Goal: Task Accomplishment & Management: Manage account settings

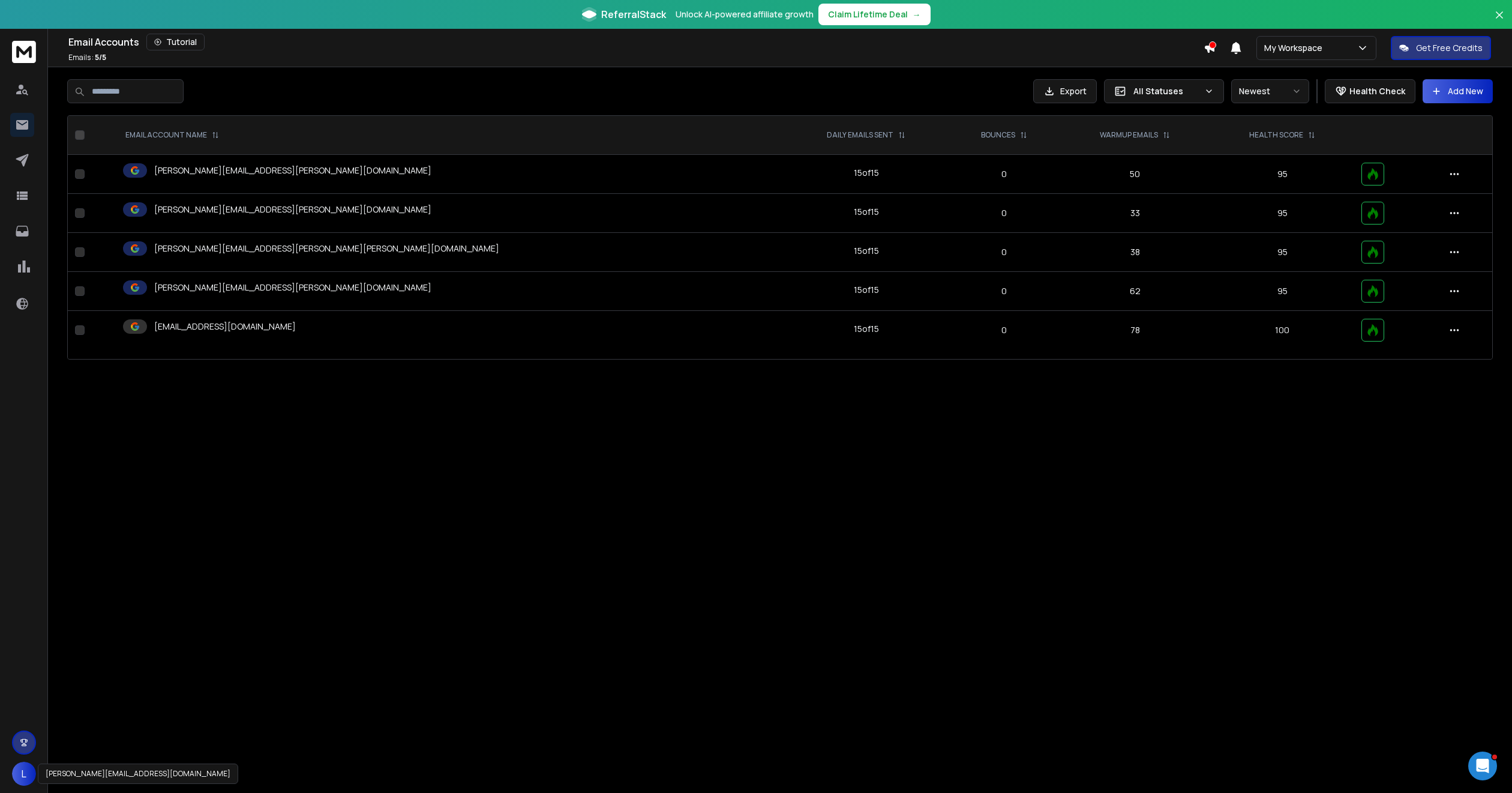
click at [24, 770] on span "L" at bounding box center [24, 774] width 24 height 24
click at [81, 753] on p "Settings" at bounding box center [74, 753] width 33 height 12
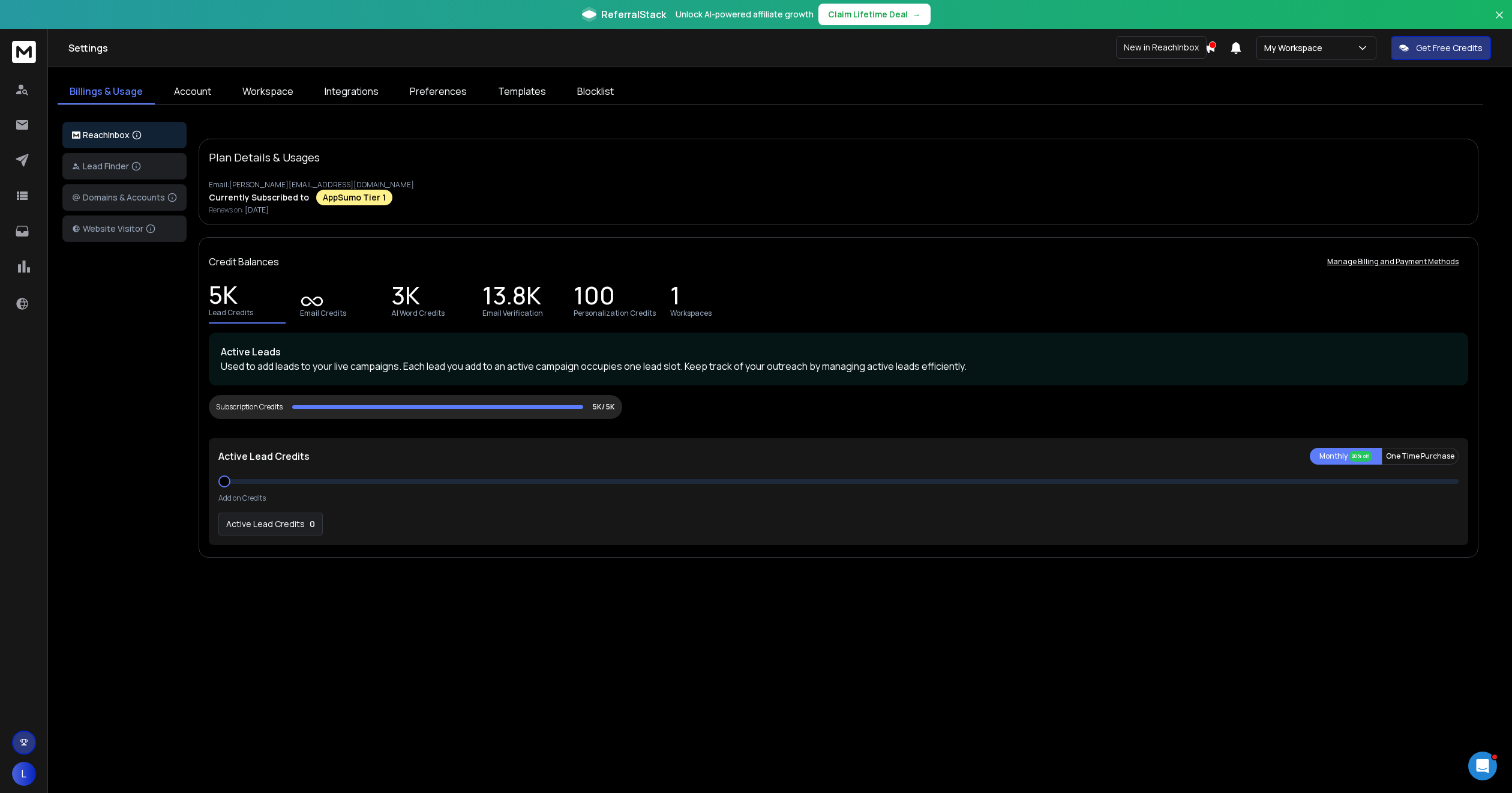
click at [1215, 45] on div at bounding box center [1212, 44] width 7 height 7
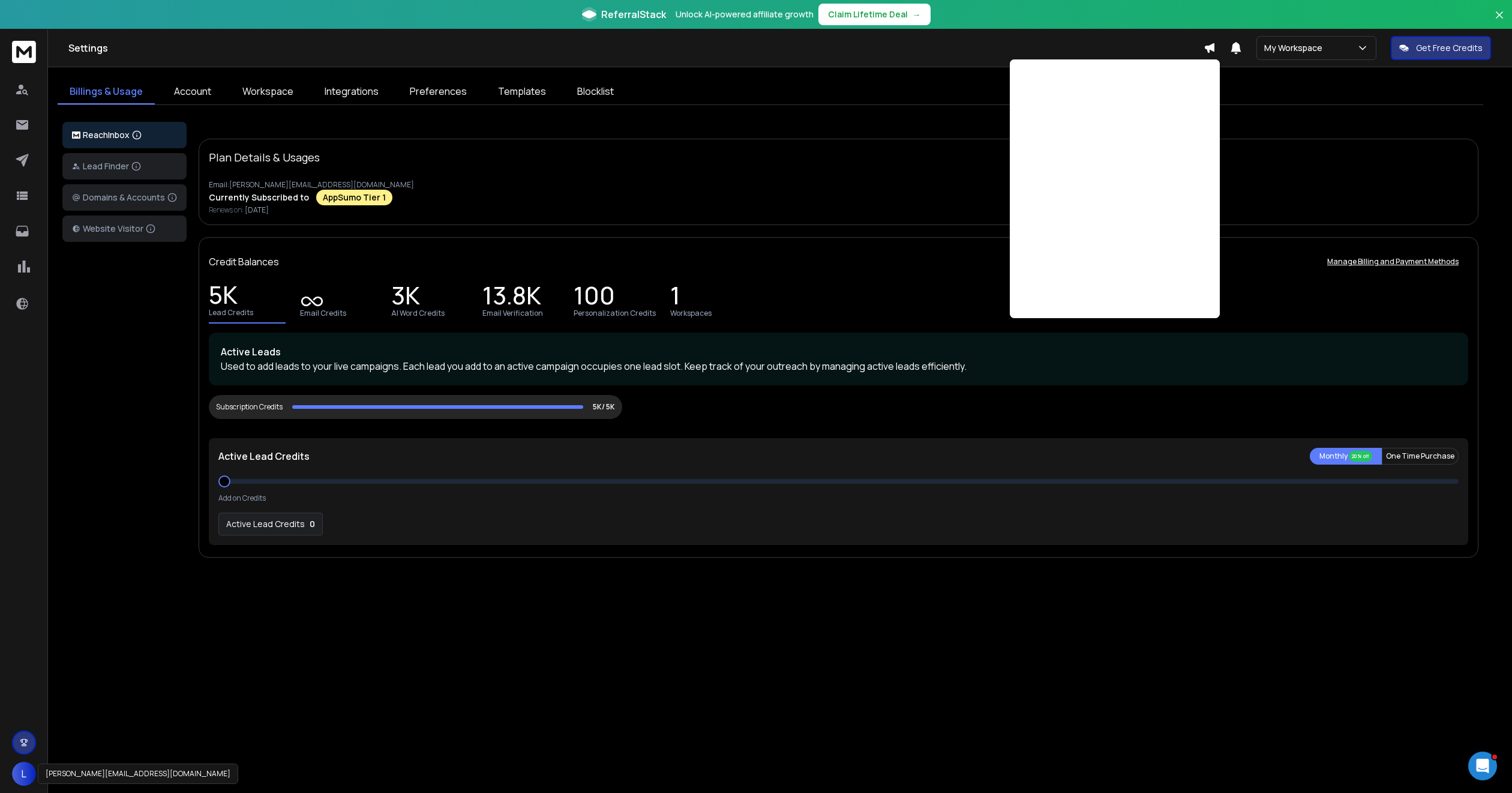
click at [27, 773] on span "L" at bounding box center [24, 774] width 24 height 24
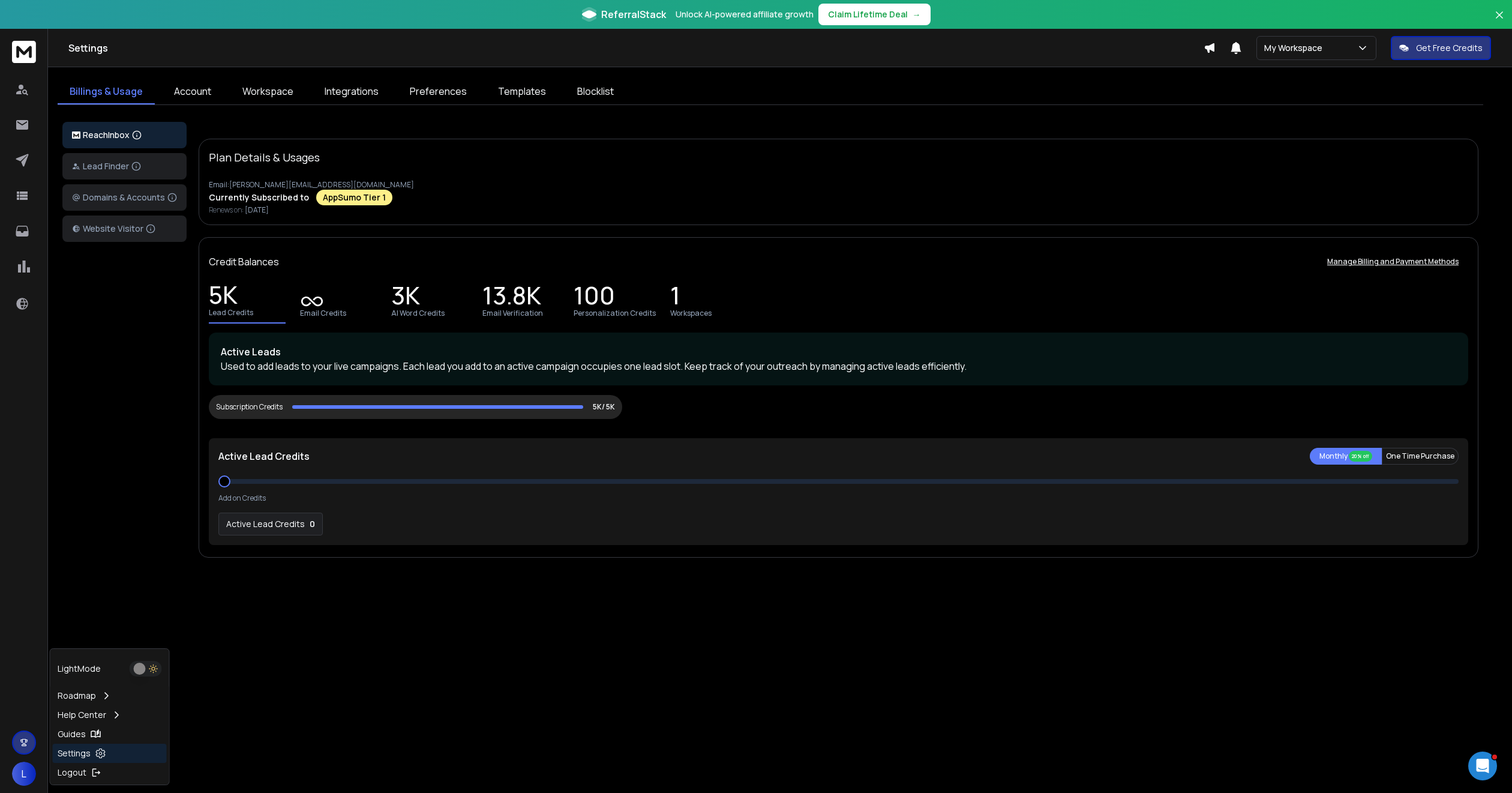
click at [85, 752] on p "Settings" at bounding box center [74, 753] width 33 height 12
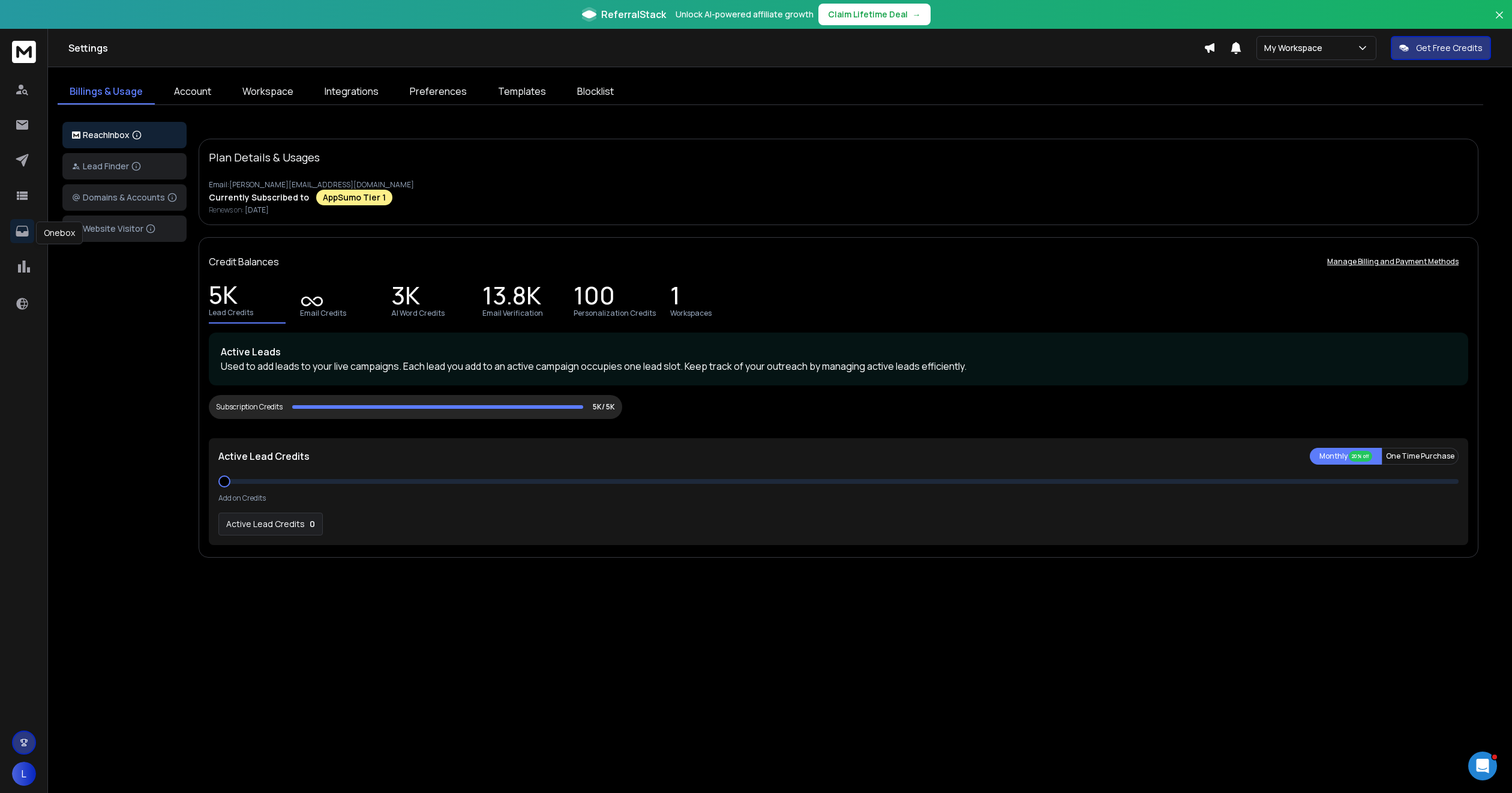
click at [23, 233] on icon at bounding box center [23, 231] width 14 height 15
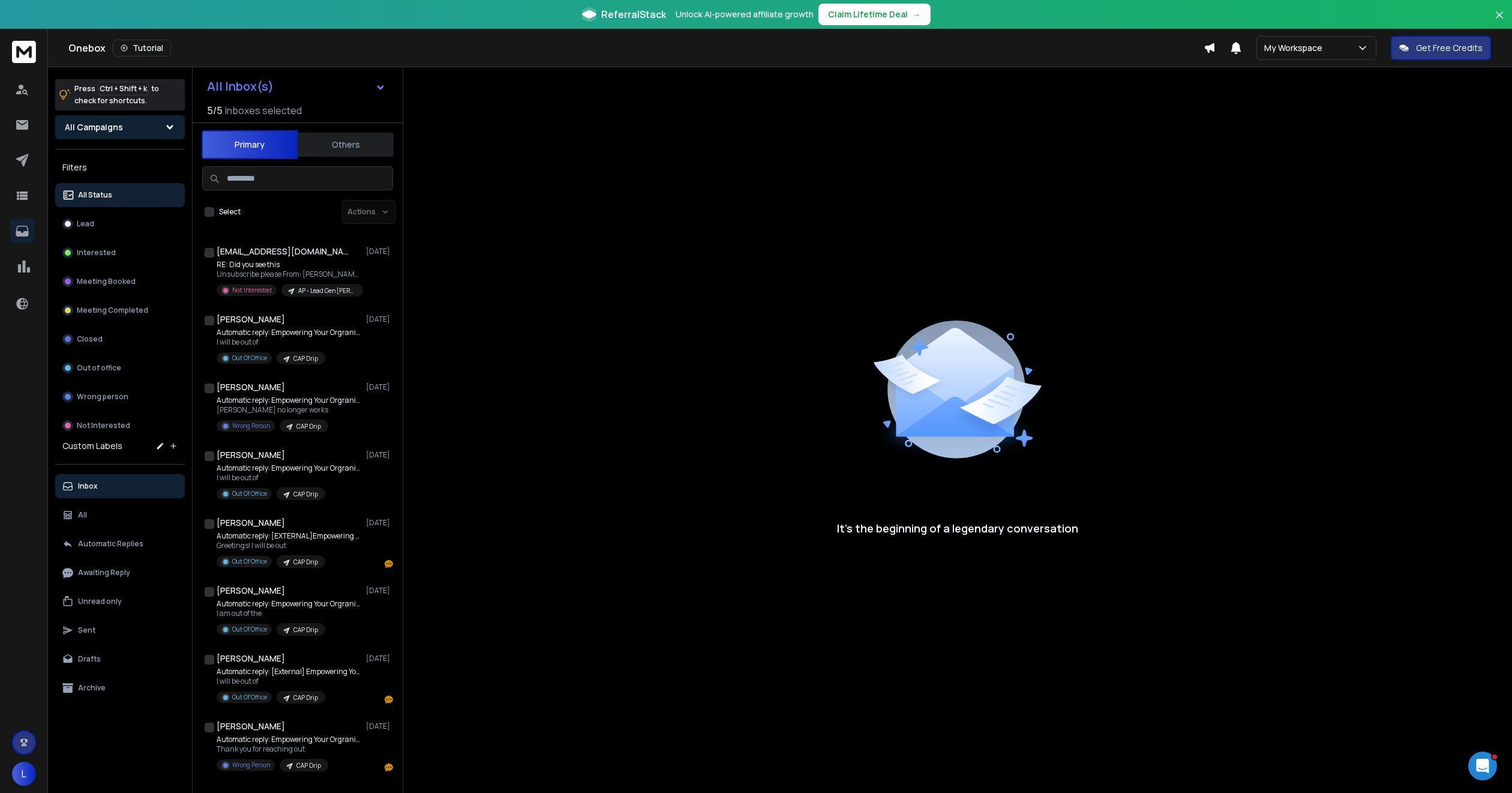
click at [112, 124] on h1 "All Campaigns" at bounding box center [93, 127] width 58 height 12
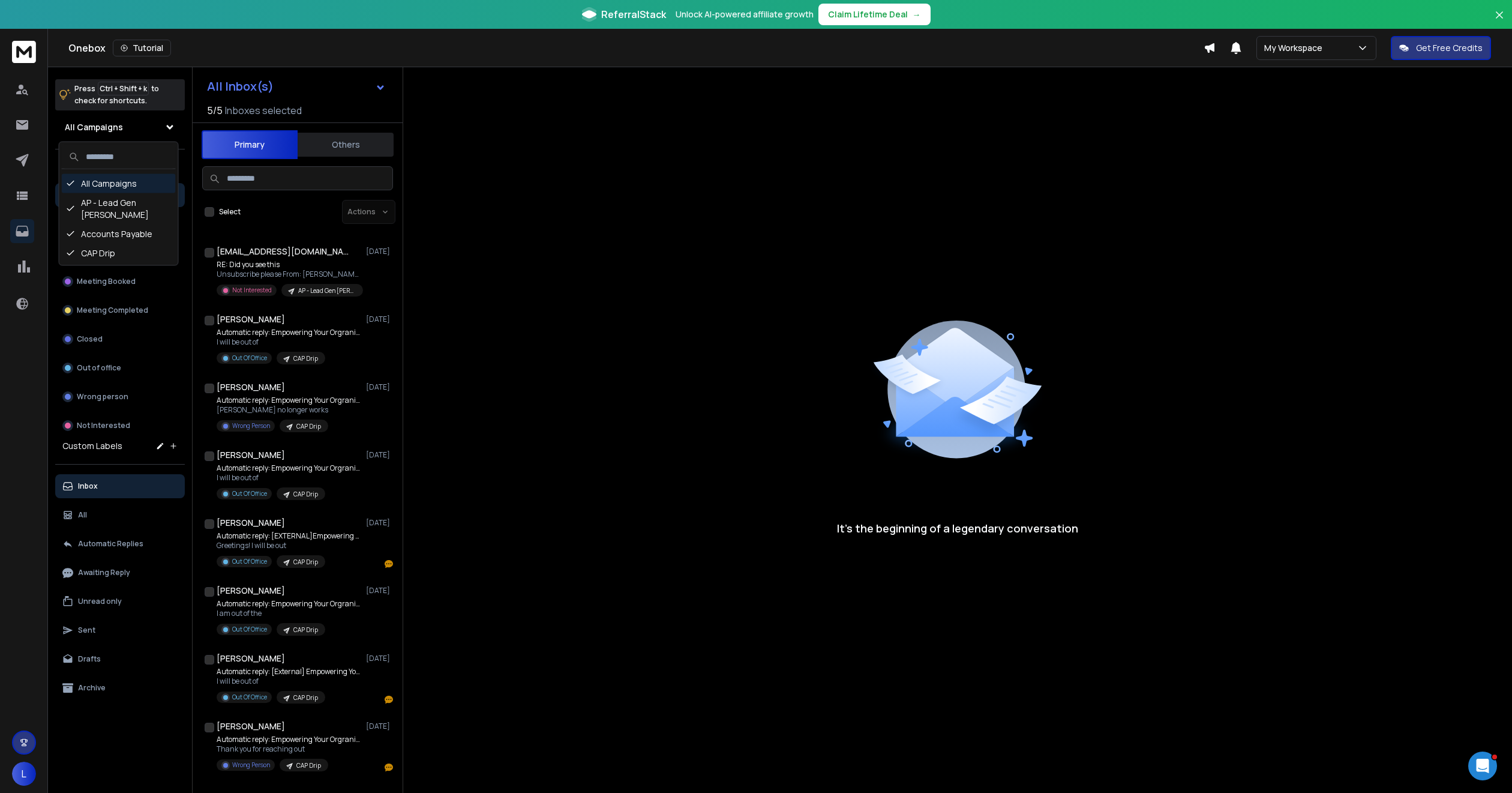
click at [107, 185] on div "All Campaigns" at bounding box center [119, 184] width 114 height 19
